Goal: Navigation & Orientation: Find specific page/section

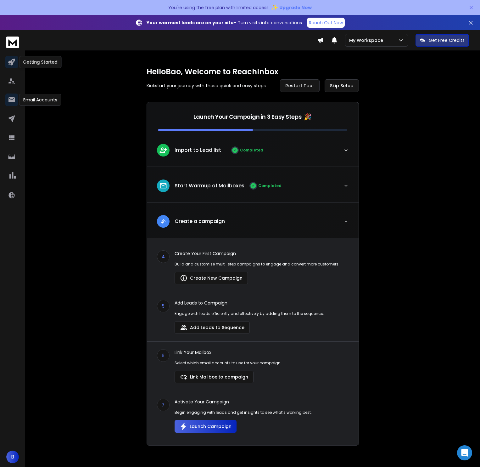
click at [11, 100] on icon at bounding box center [12, 100] width 8 height 8
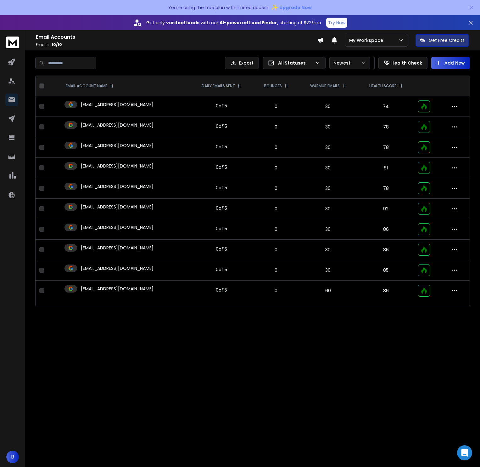
click at [399, 206] on td "92" at bounding box center [386, 209] width 56 height 20
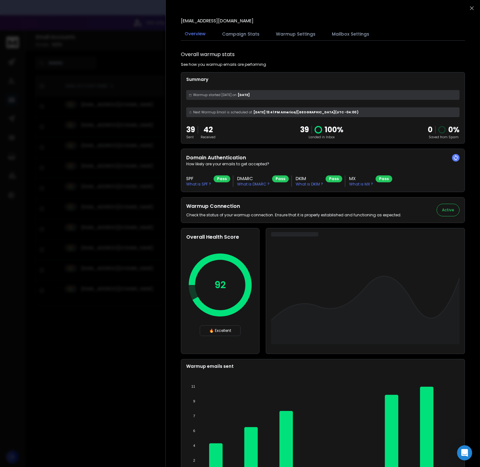
scroll to position [47, 0]
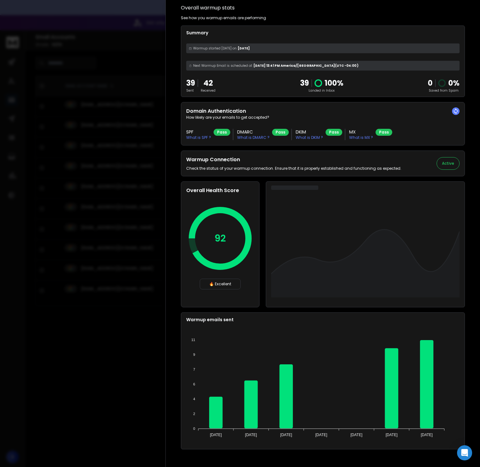
click at [66, 367] on div at bounding box center [240, 233] width 480 height 467
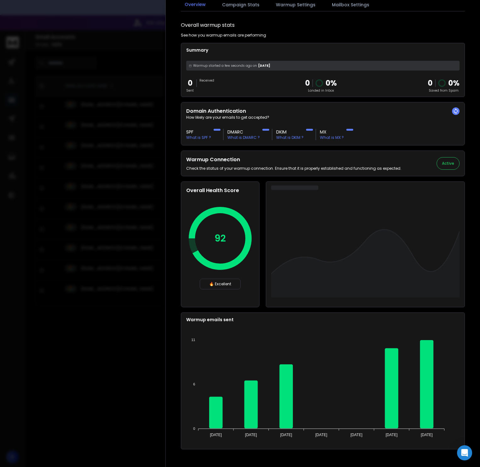
scroll to position [29, 0]
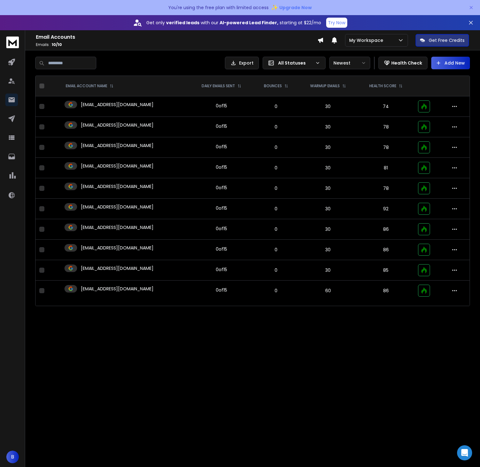
click at [394, 107] on td "74" at bounding box center [386, 106] width 56 height 20
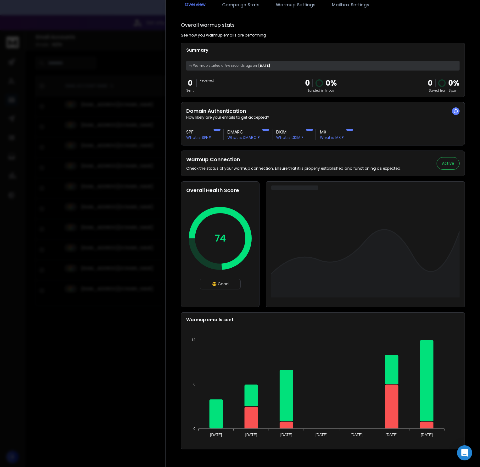
click at [117, 385] on div at bounding box center [240, 233] width 480 height 467
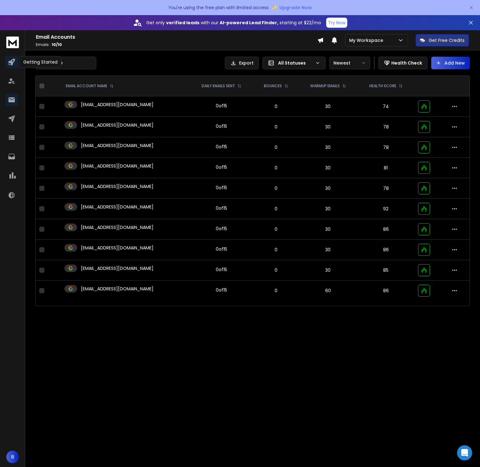
click at [12, 62] on icon at bounding box center [11, 62] width 7 height 7
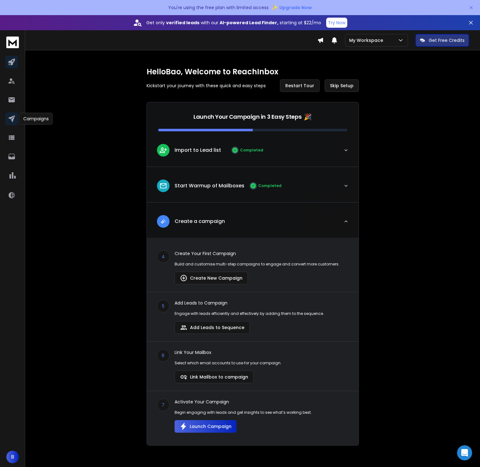
click at [11, 117] on icon at bounding box center [11, 118] width 7 height 7
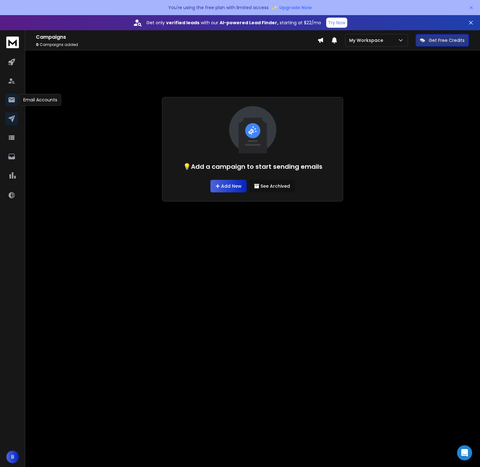
click at [17, 103] on link at bounding box center [11, 99] width 13 height 13
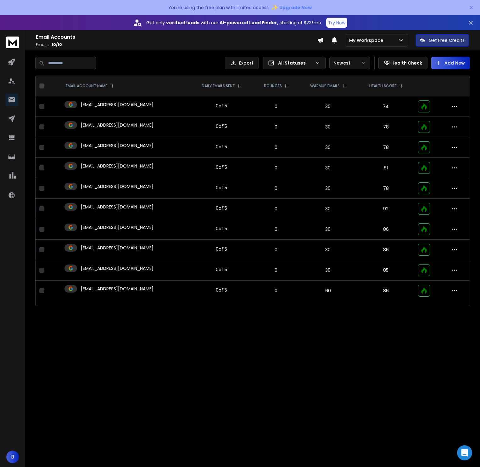
click at [359, 369] on div "You're using the free plan with limited access ✨ Upgrade Now Get only verified …" at bounding box center [240, 233] width 480 height 467
